Goal: Task Accomplishment & Management: Use online tool/utility

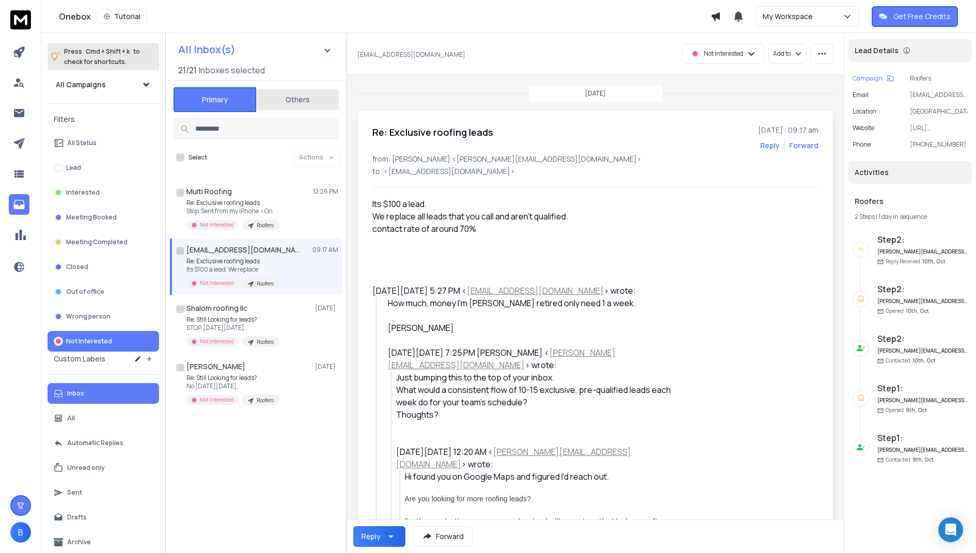
scroll to position [138, 0]
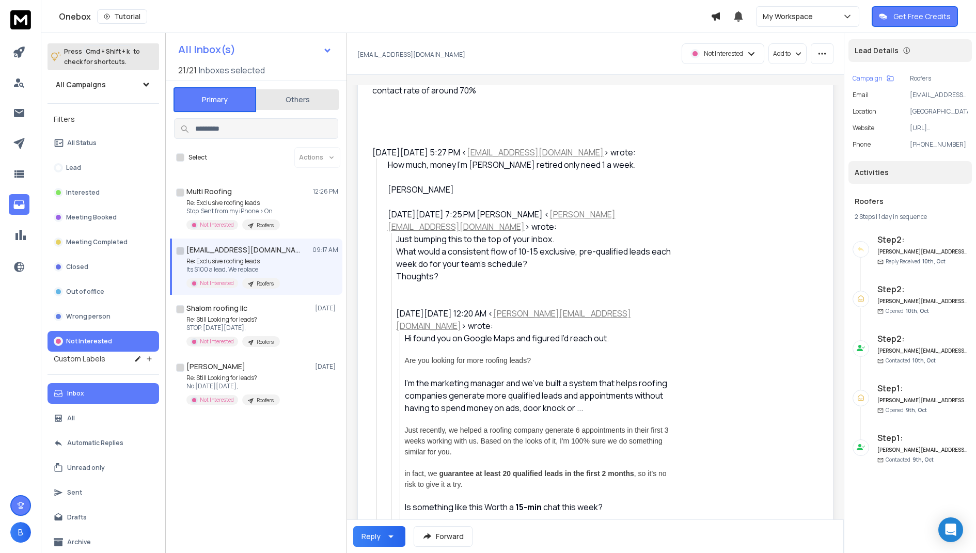
click at [204, 281] on p "Not Interested" at bounding box center [217, 283] width 34 height 8
click at [740, 55] on p "Not Interested" at bounding box center [723, 54] width 39 height 8
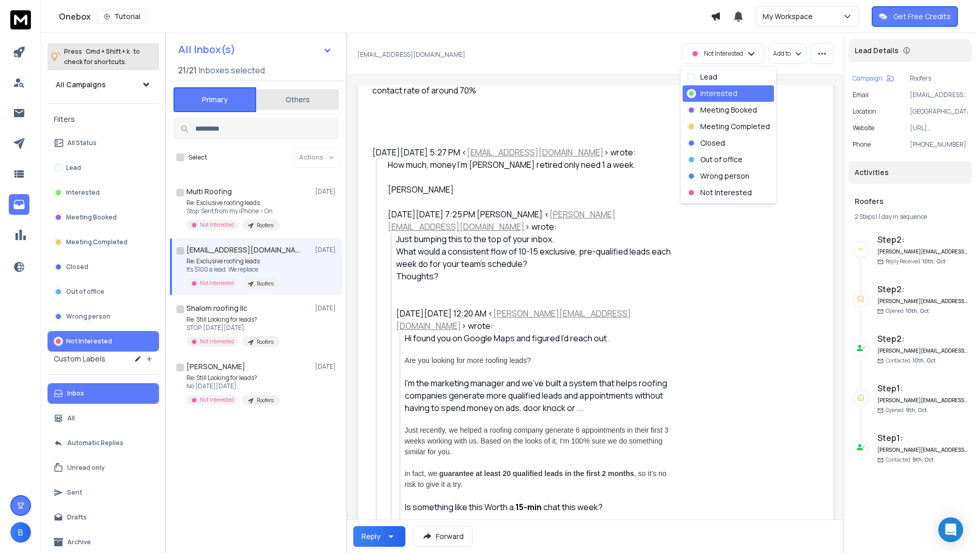
click at [712, 93] on p "Interested" at bounding box center [718, 93] width 37 height 10
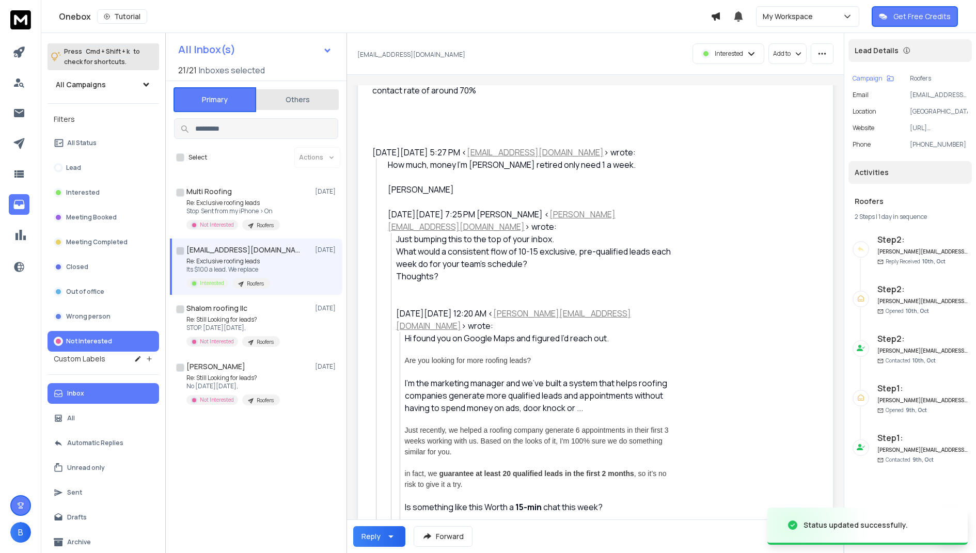
click at [373, 534] on div "Reply" at bounding box center [371, 536] width 19 height 10
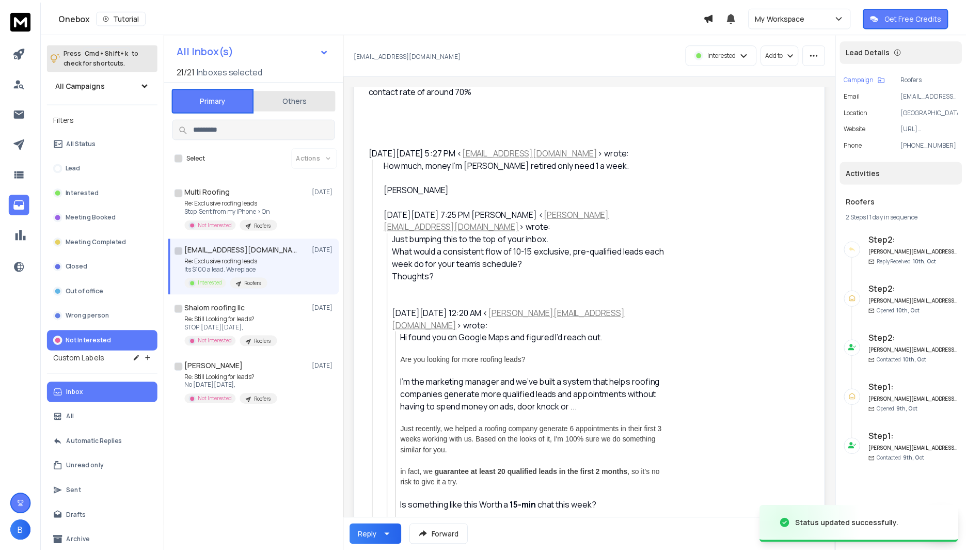
scroll to position [0, 0]
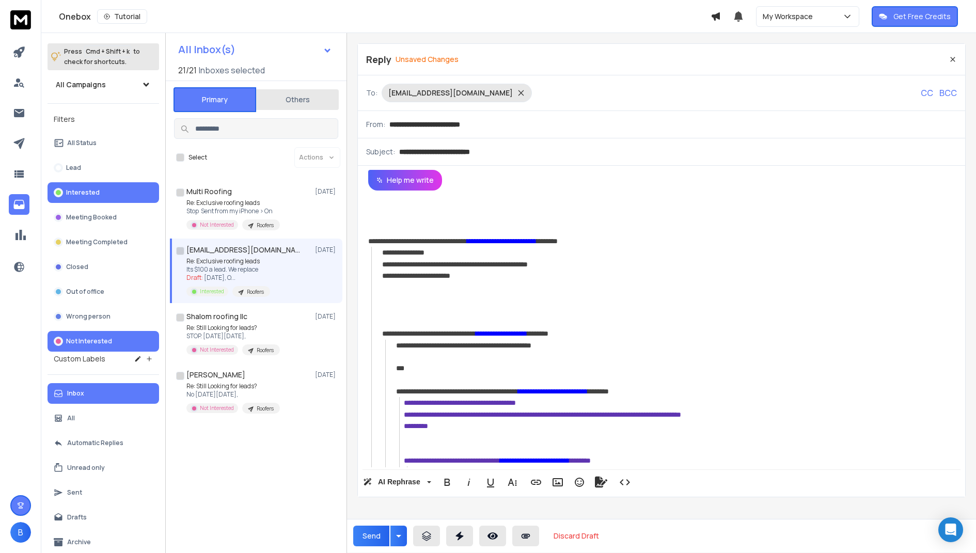
click at [122, 197] on button "Interested" at bounding box center [104, 192] width 112 height 21
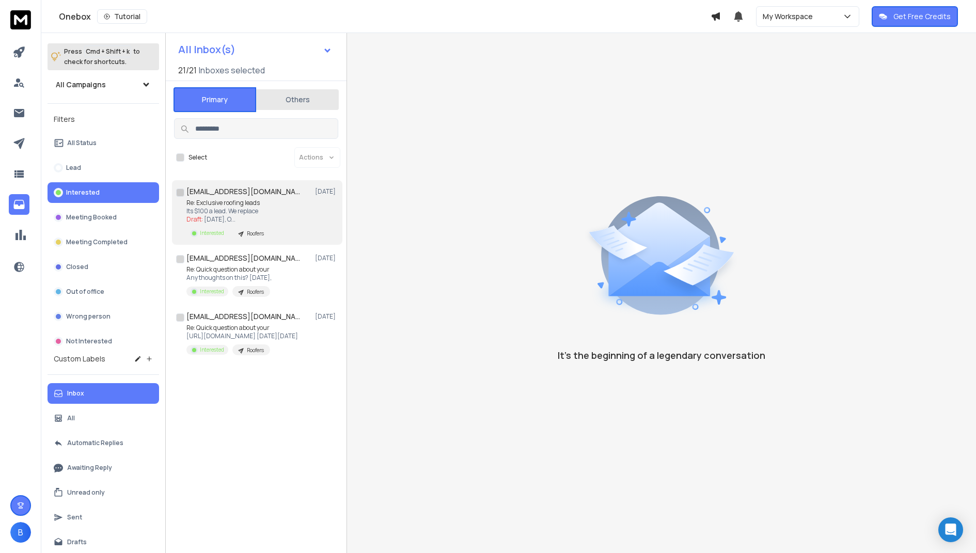
click at [273, 208] on div "Re: Exclusive roofing leads Its $100 a lead. We replace Draft: [DATE], O ... In…" at bounding box center [262, 219] width 152 height 40
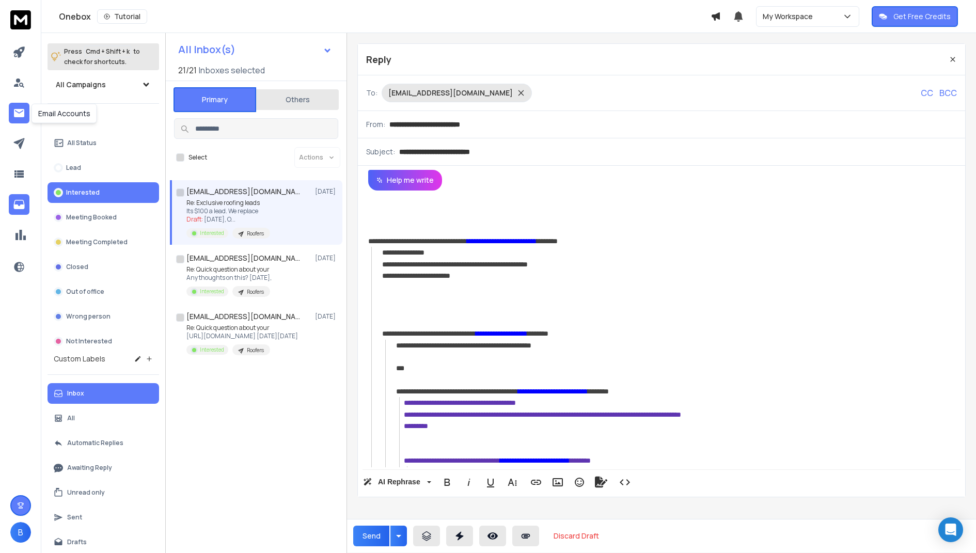
click at [18, 105] on link at bounding box center [19, 113] width 21 height 21
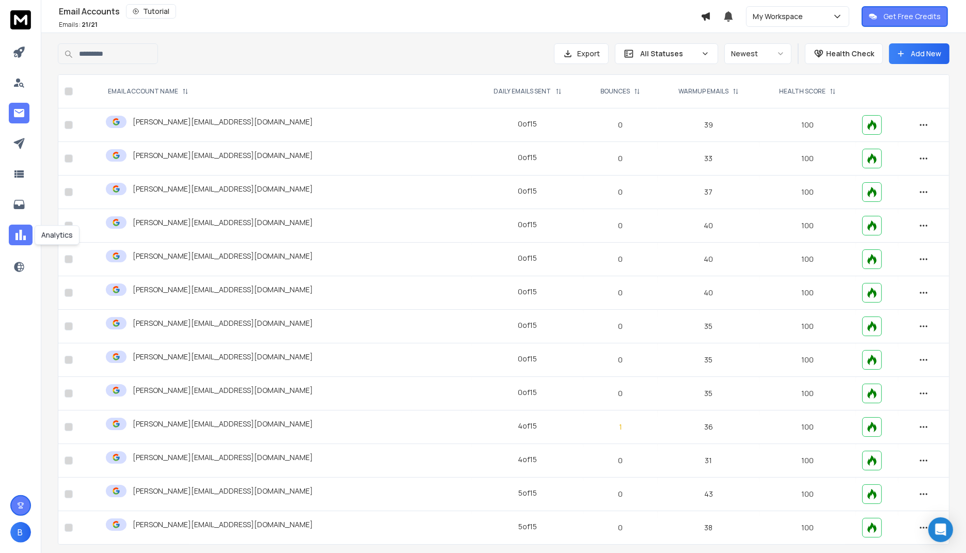
click at [12, 228] on link at bounding box center [21, 235] width 24 height 24
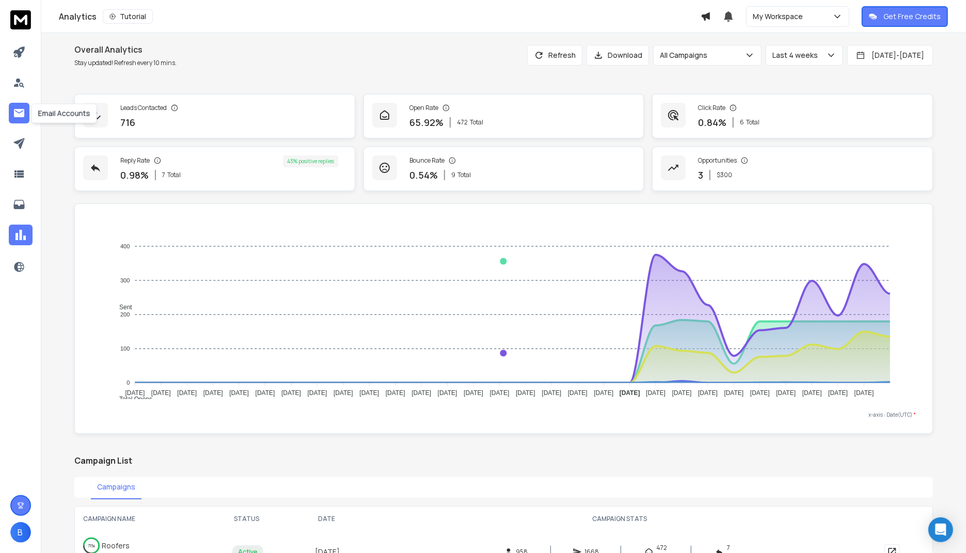
click at [12, 115] on link at bounding box center [19, 113] width 21 height 21
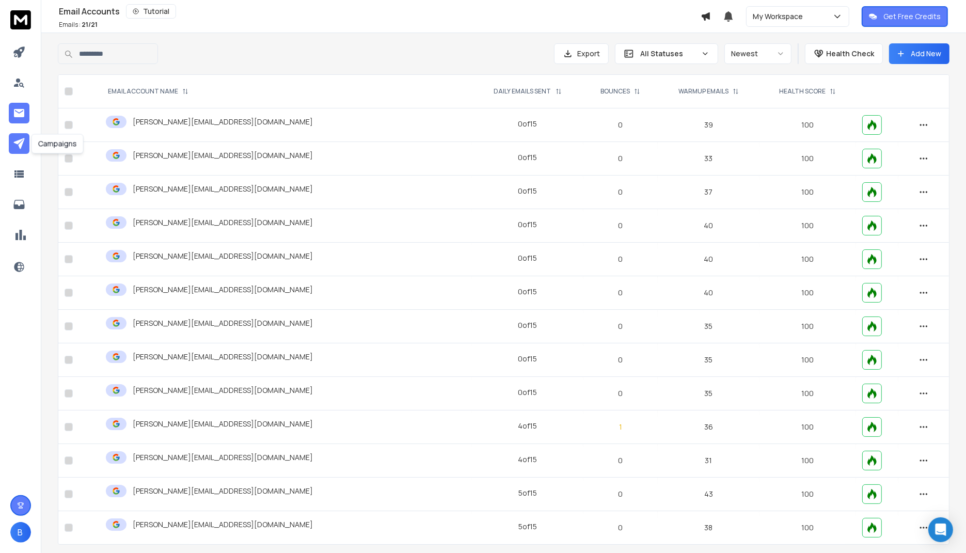
click at [23, 149] on icon at bounding box center [19, 143] width 12 height 12
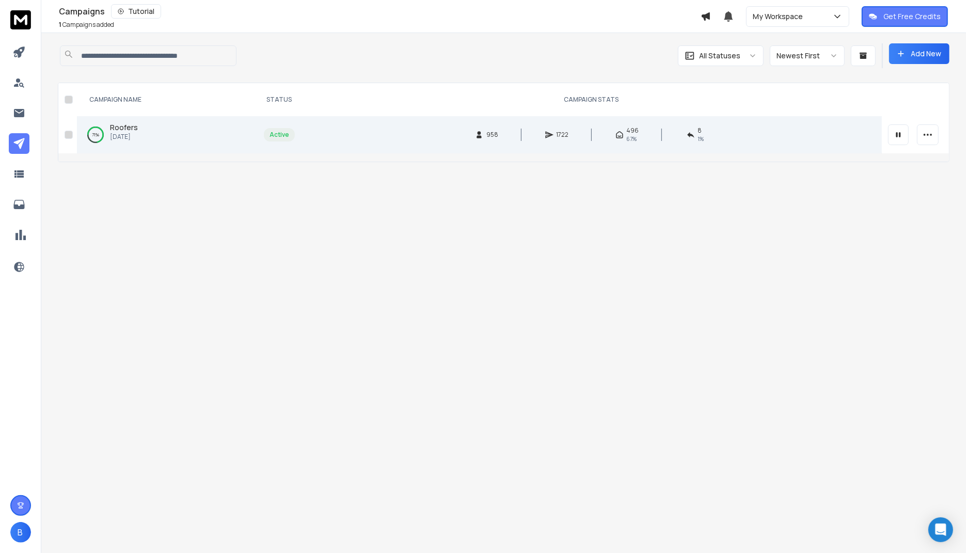
click at [335, 127] on div "958 1722 496 67 % 8 1 %" at bounding box center [591, 135] width 569 height 17
